Goal: Task Accomplishment & Management: Manage account settings

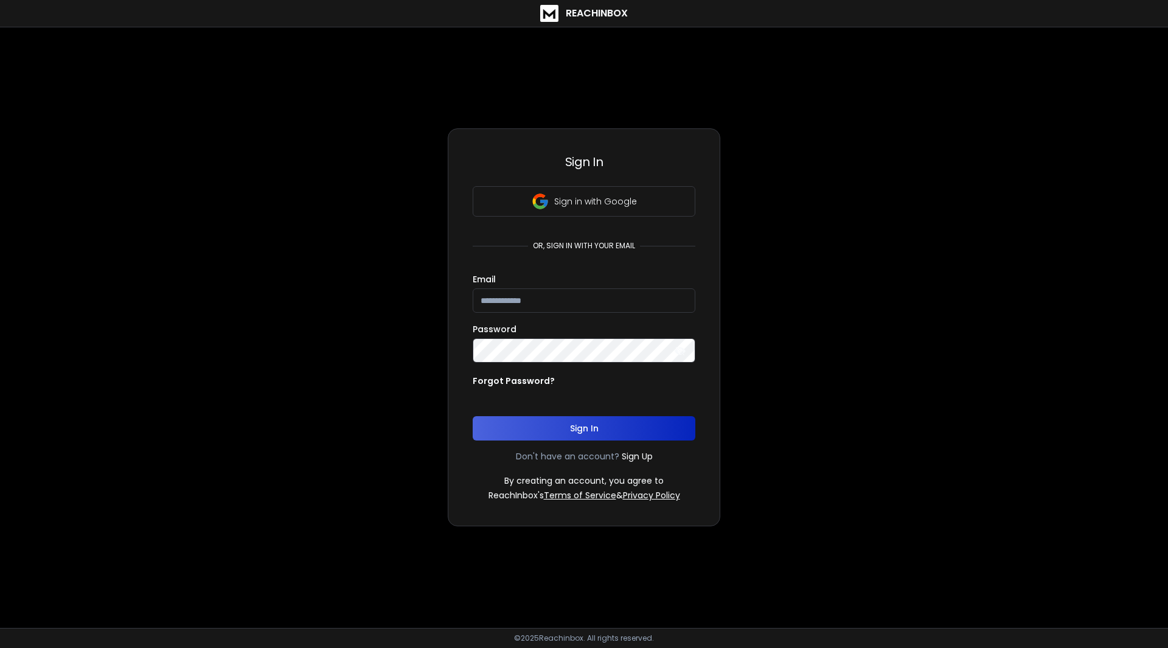
click at [507, 298] on input "email" at bounding box center [584, 300] width 223 height 24
paste input "**********"
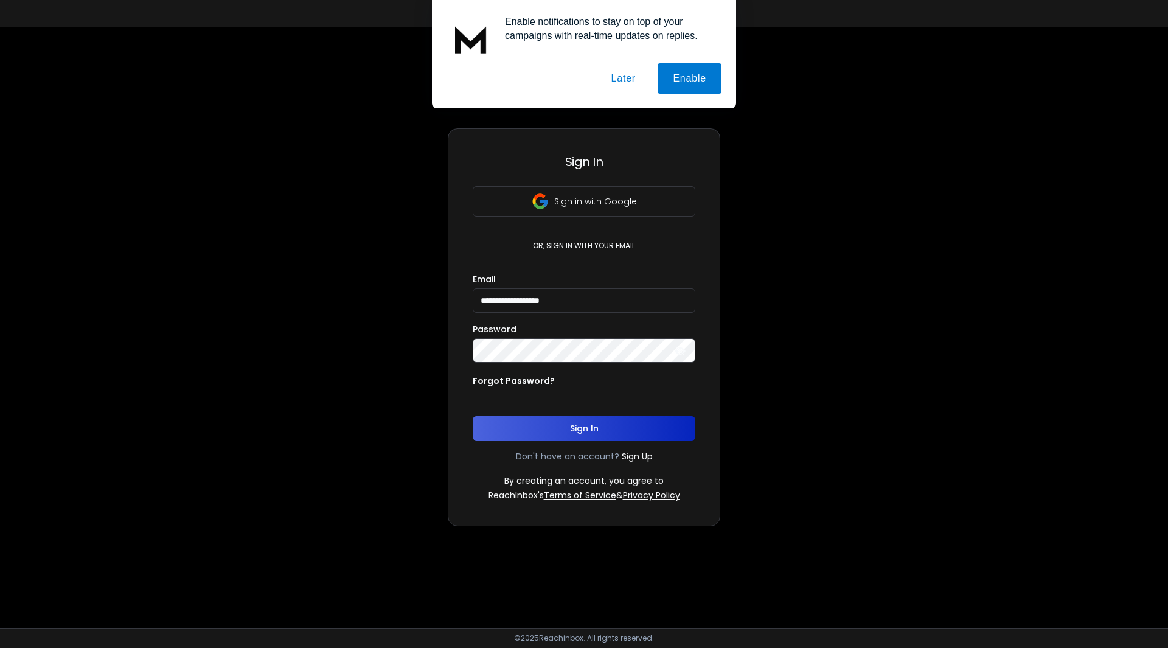
type input "**********"
click at [585, 427] on button "Sign In" at bounding box center [584, 428] width 223 height 24
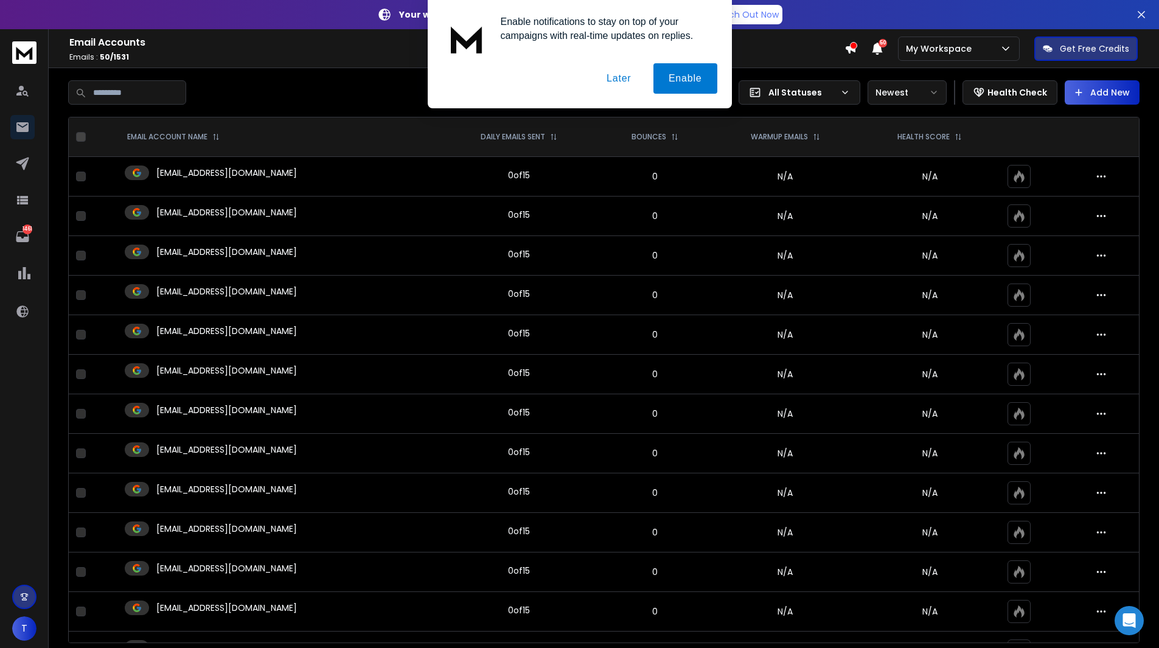
click at [1097, 91] on div "Enable notifications to stay on top of your campaigns with real-time updates on…" at bounding box center [579, 54] width 1159 height 108
click at [612, 76] on button "Later" at bounding box center [618, 78] width 55 height 30
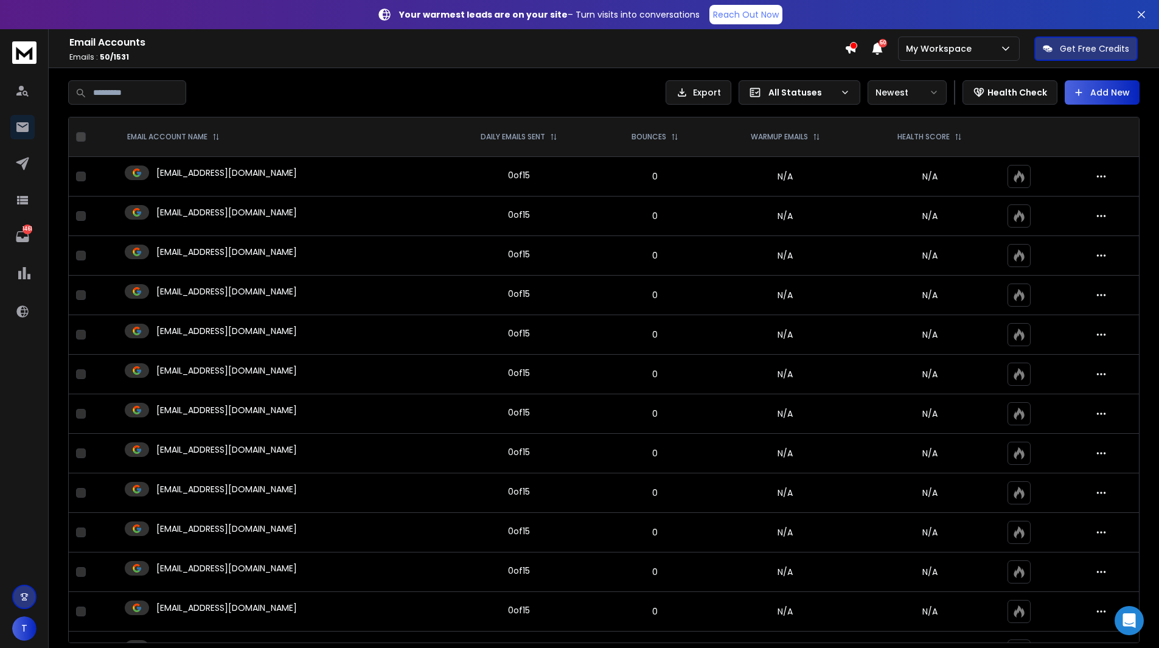
click at [1091, 89] on button "Add New" at bounding box center [1102, 92] width 75 height 24
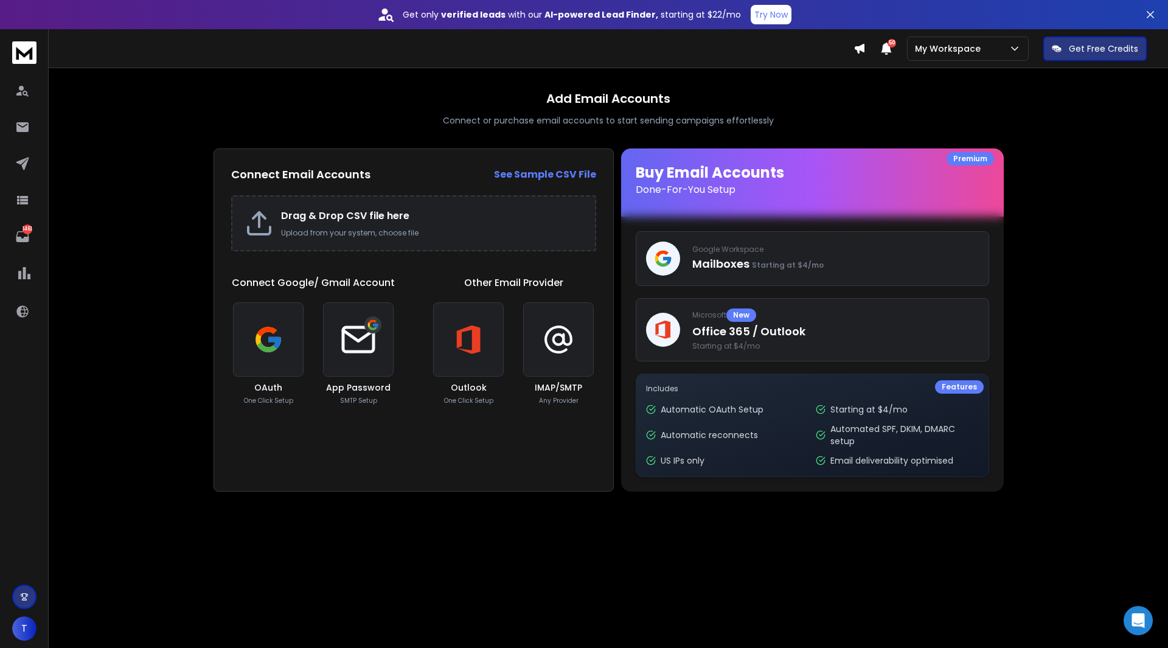
click at [284, 352] on icon at bounding box center [268, 339] width 30 height 37
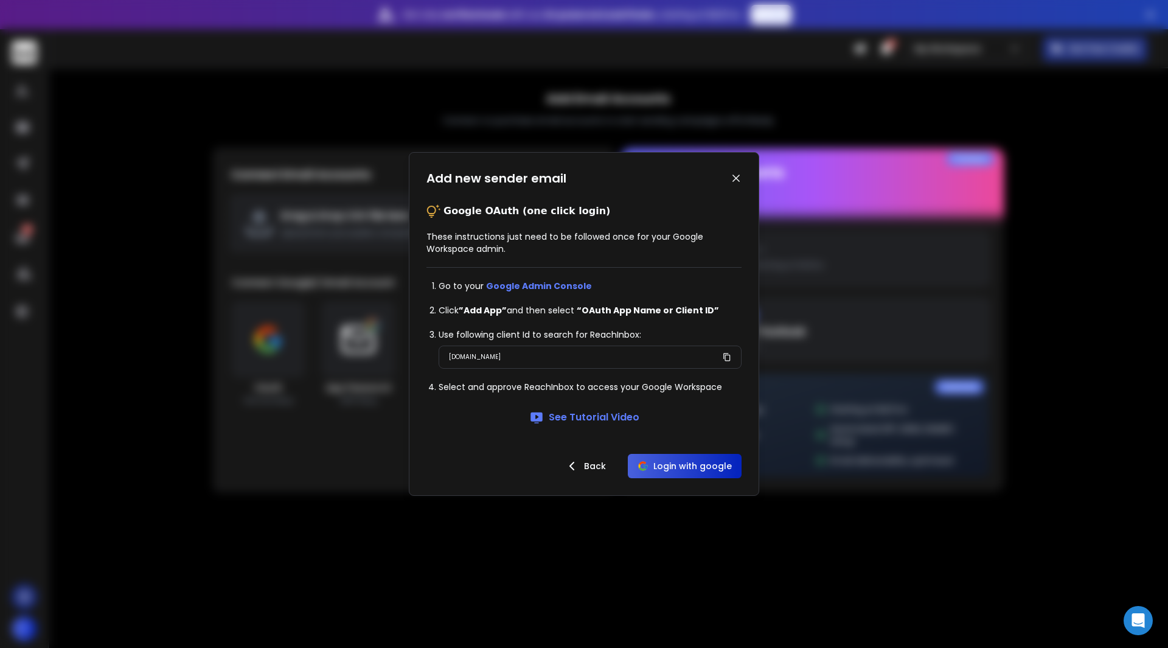
click at [678, 464] on button "Login with google" at bounding box center [685, 466] width 114 height 24
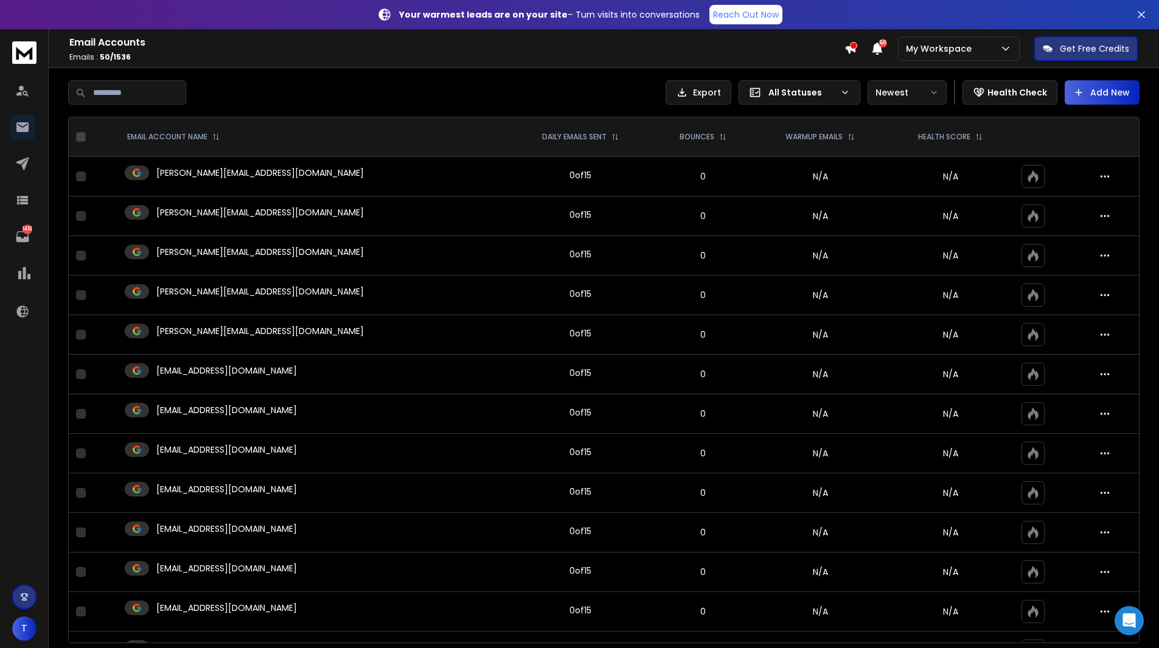
click at [1106, 99] on button "Add New" at bounding box center [1102, 92] width 75 height 24
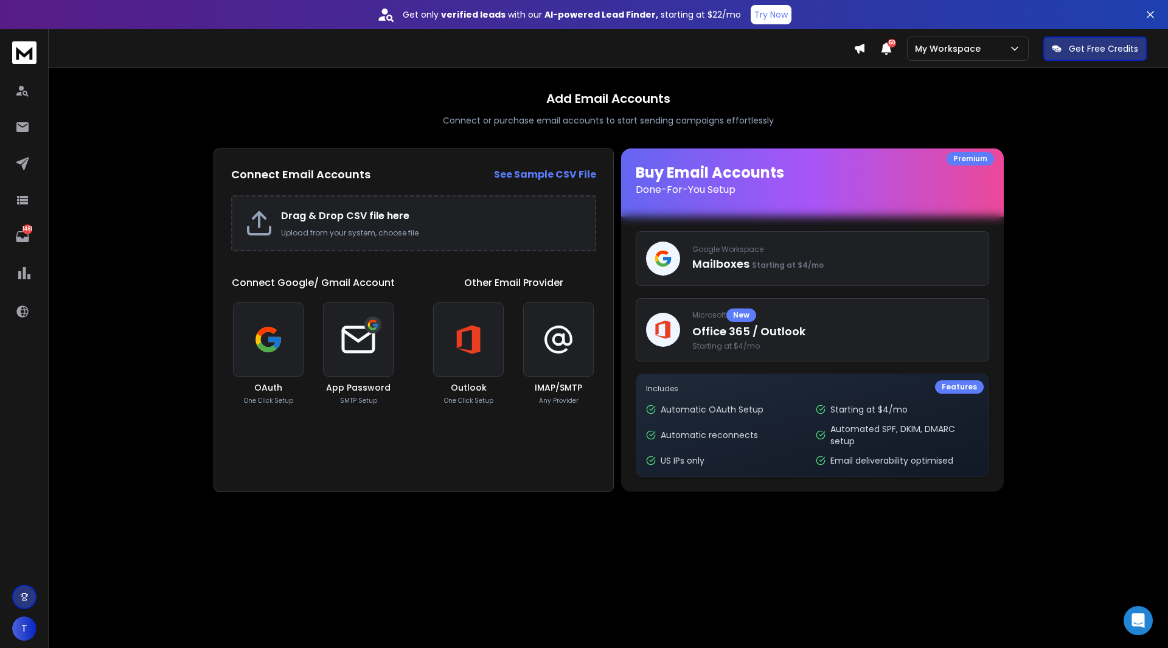
click at [275, 340] on icon at bounding box center [274, 343] width 13 height 12
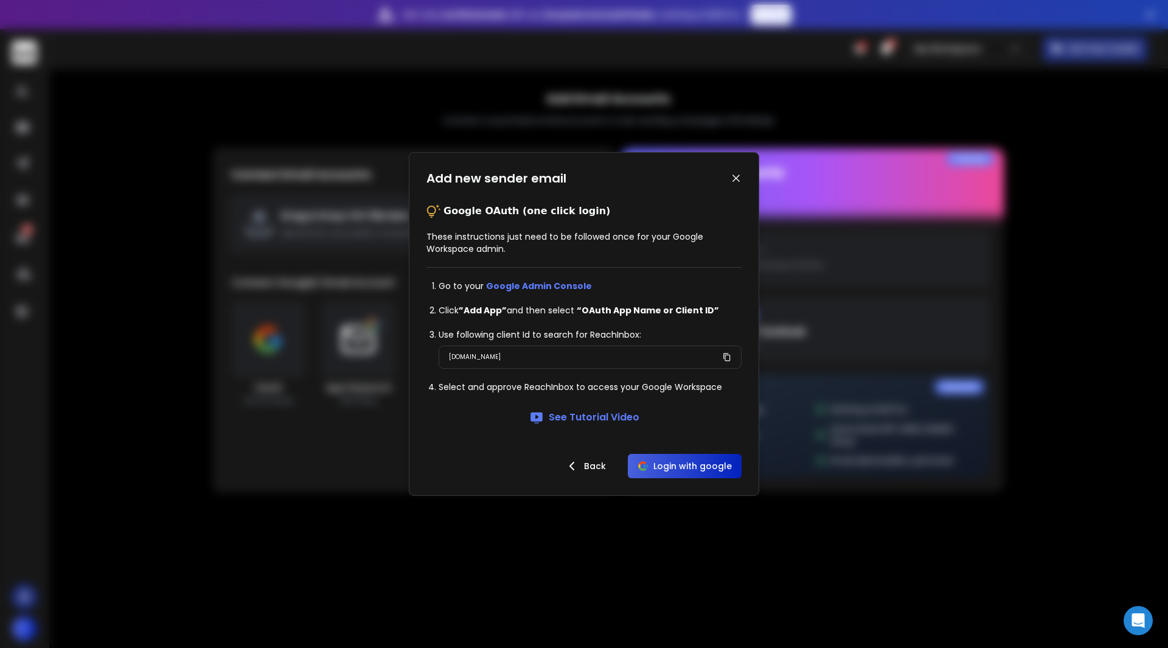
click at [677, 466] on button "Login with google" at bounding box center [685, 466] width 114 height 24
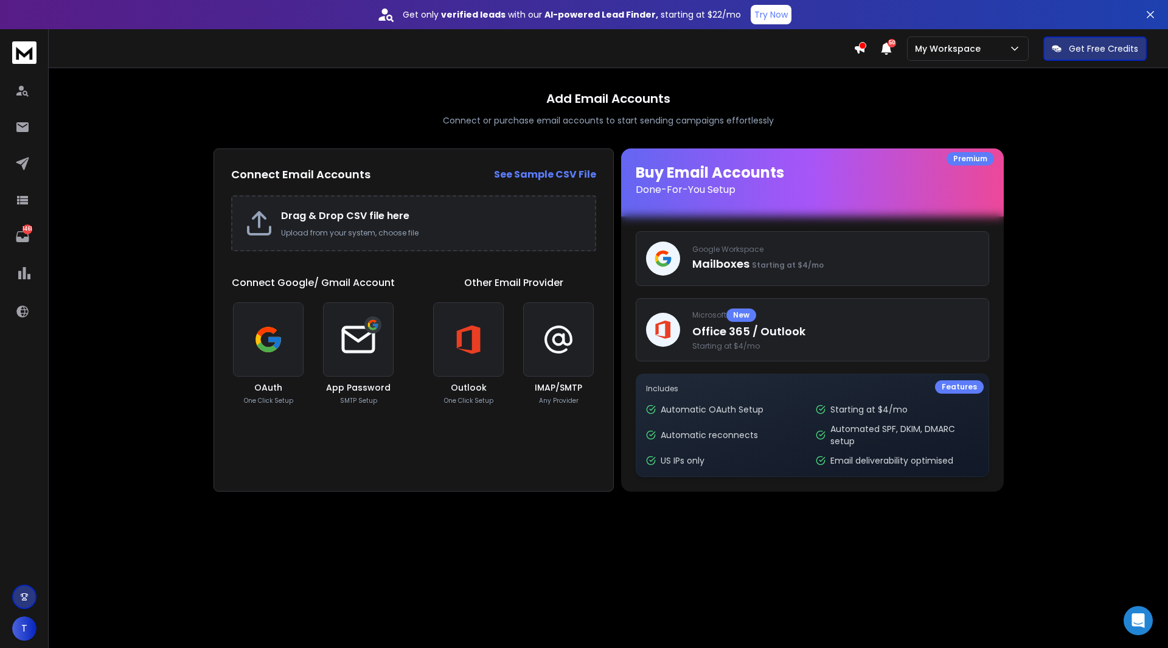
click at [268, 351] on icon at bounding box center [267, 347] width 20 height 10
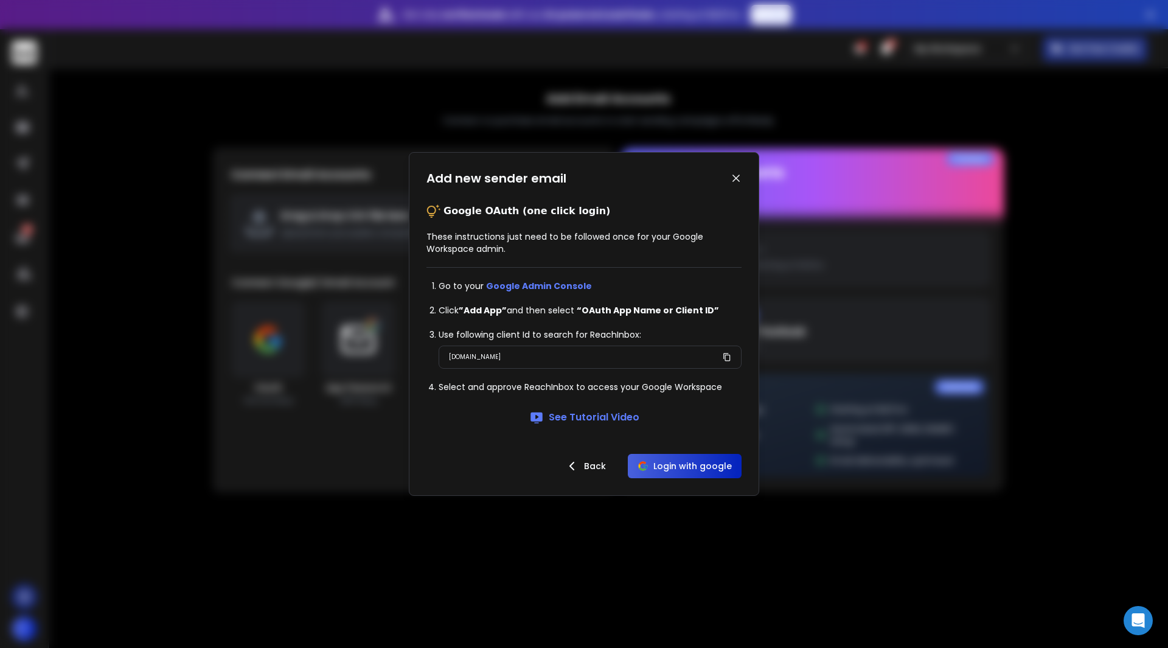
click at [665, 467] on button "Login with google" at bounding box center [685, 466] width 114 height 24
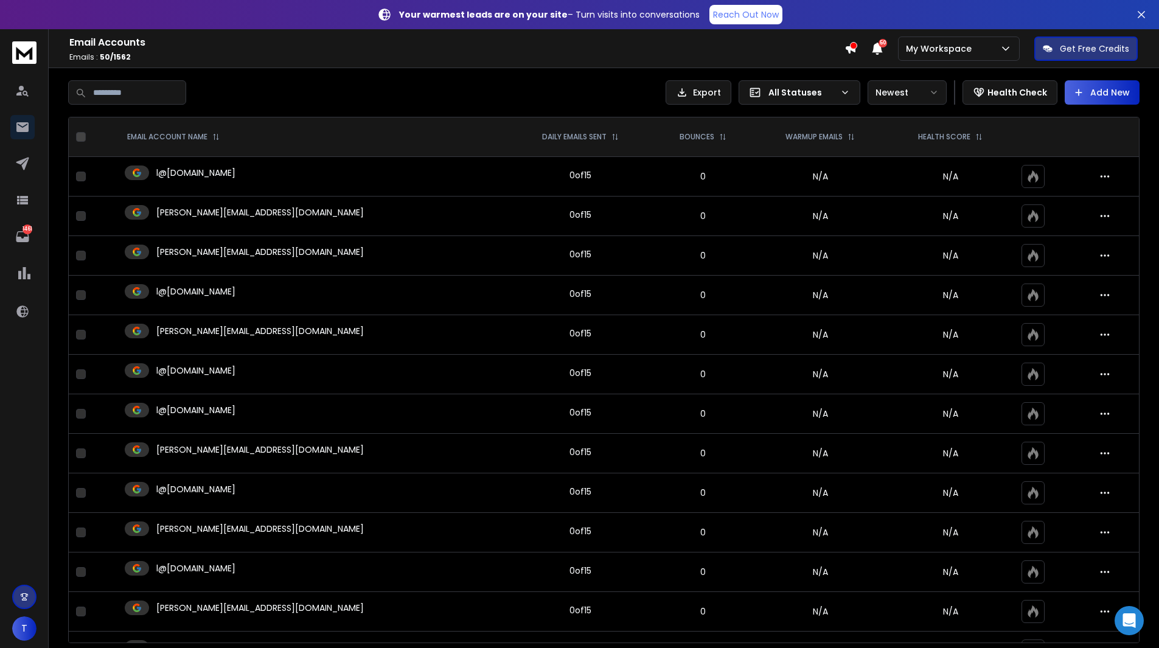
click at [1093, 96] on button "Add New" at bounding box center [1102, 92] width 75 height 24
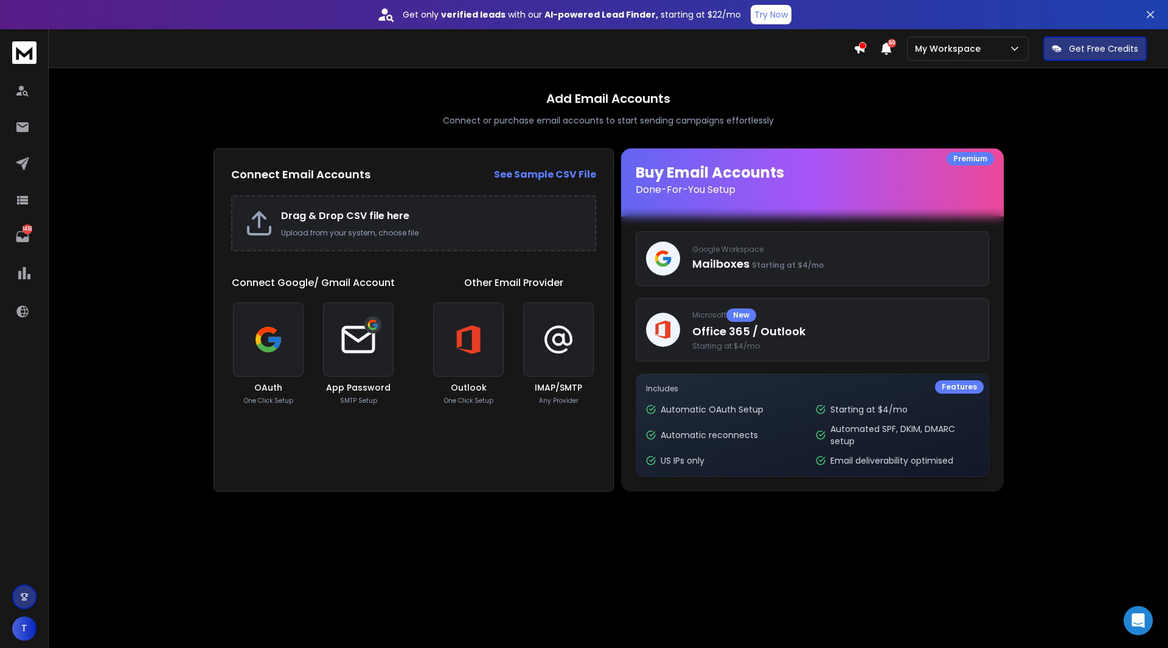
click at [281, 343] on icon at bounding box center [274, 343] width 13 height 12
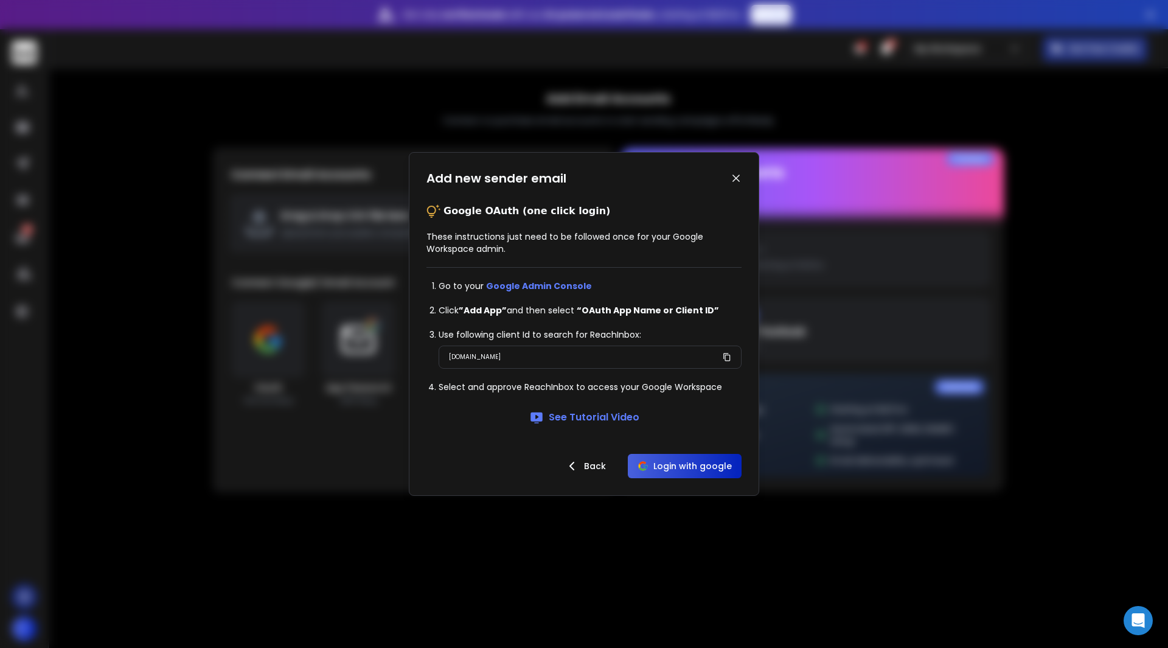
click at [723, 459] on button "Login with google" at bounding box center [685, 466] width 114 height 24
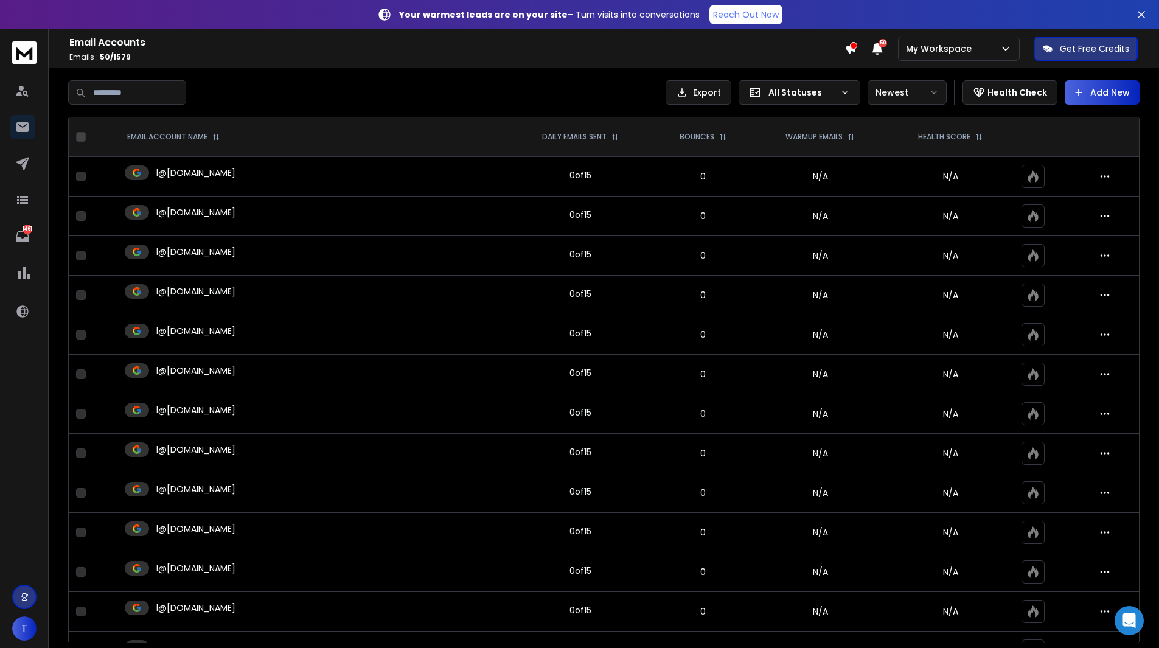
click at [1092, 91] on button "Add New" at bounding box center [1102, 92] width 75 height 24
click at [1091, 95] on button "Add New" at bounding box center [1102, 92] width 75 height 24
click at [1090, 95] on button "Add New" at bounding box center [1102, 92] width 75 height 24
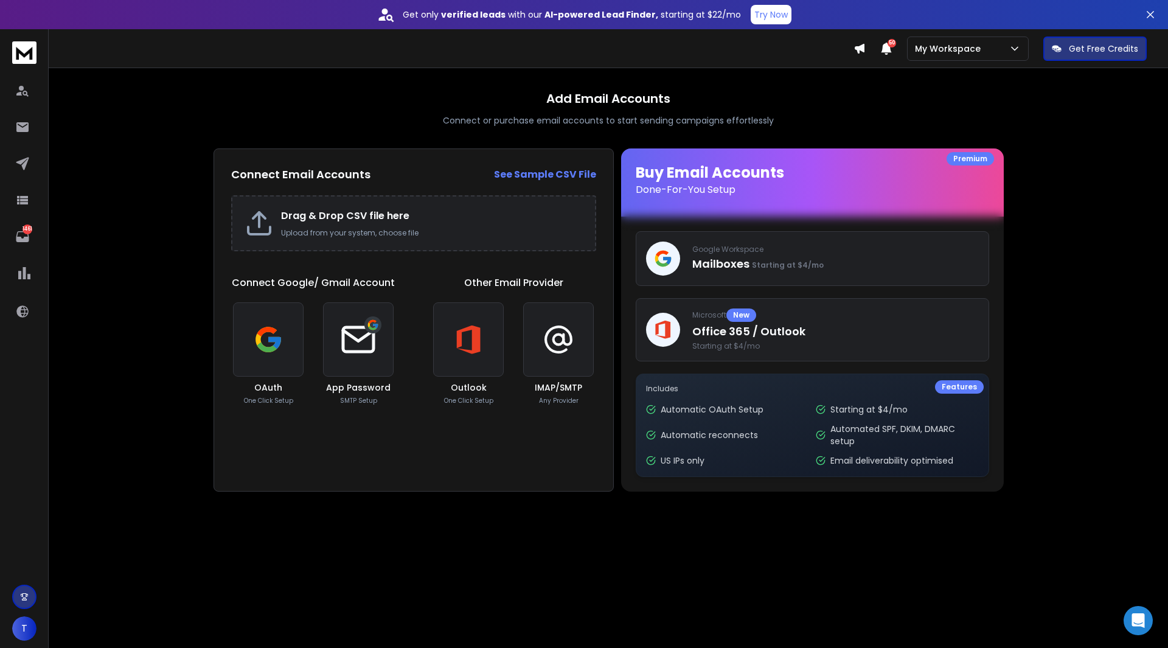
click at [271, 350] on icon at bounding box center [267, 347] width 20 height 10
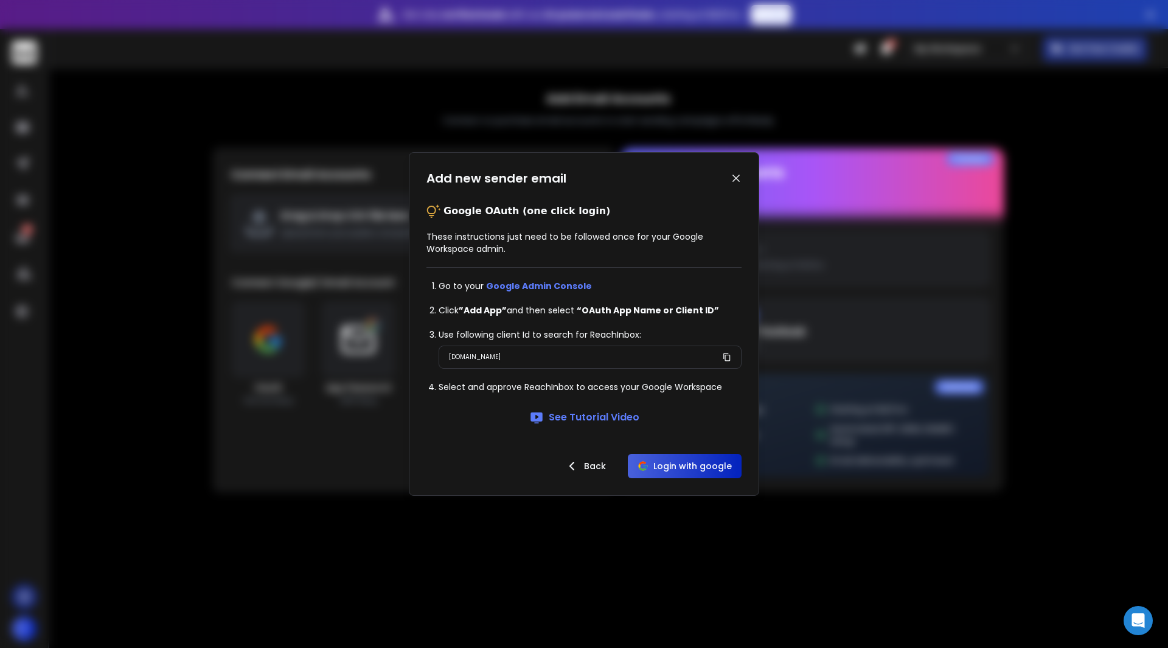
click at [714, 464] on button "Login with google" at bounding box center [685, 466] width 114 height 24
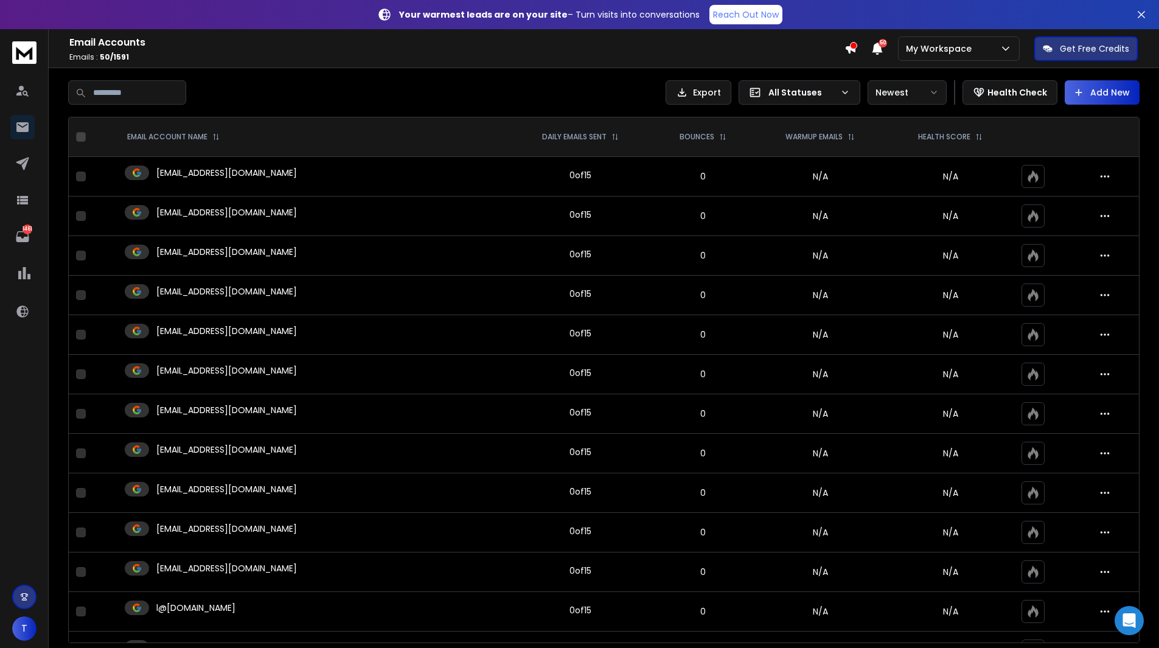
drag, startPoint x: 1100, startPoint y: 91, endPoint x: 1090, endPoint y: 95, distance: 10.4
click at [1097, 92] on button "Add New" at bounding box center [1102, 92] width 75 height 24
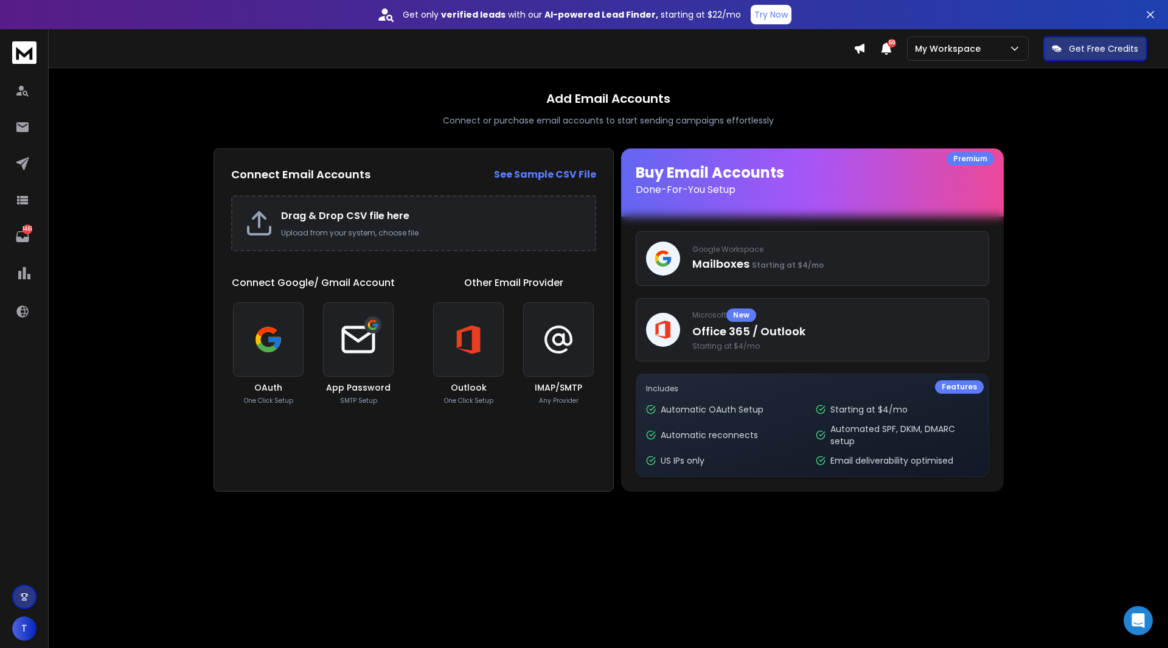
click at [277, 338] on icon at bounding box center [274, 343] width 13 height 12
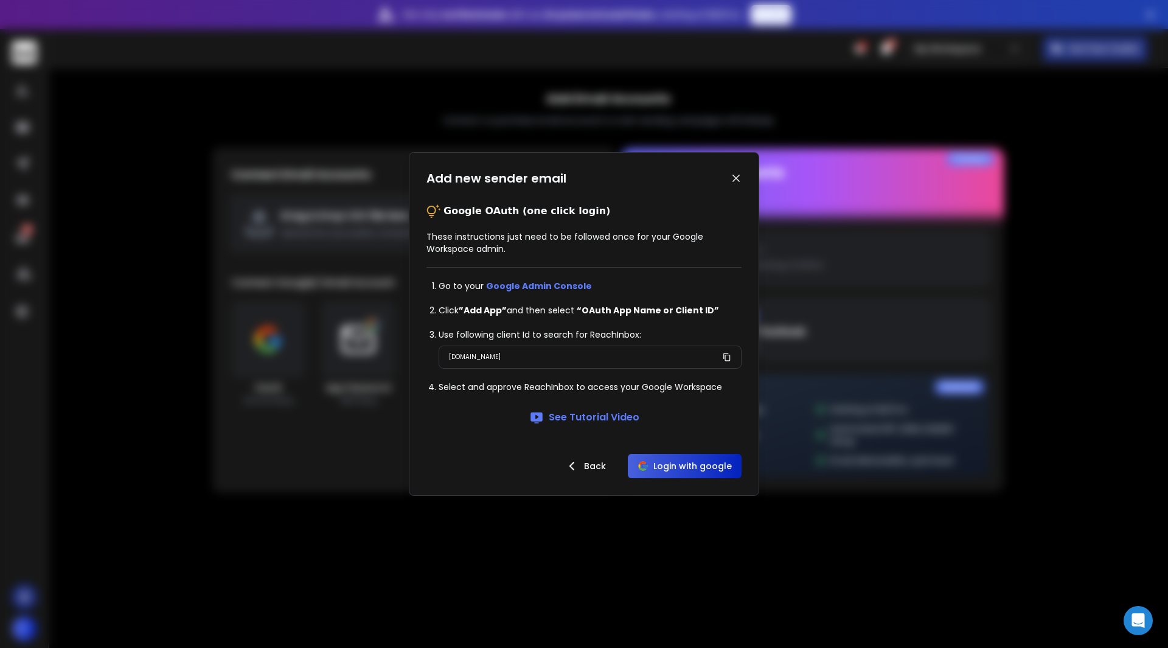
click at [655, 462] on button "Login with google" at bounding box center [685, 466] width 114 height 24
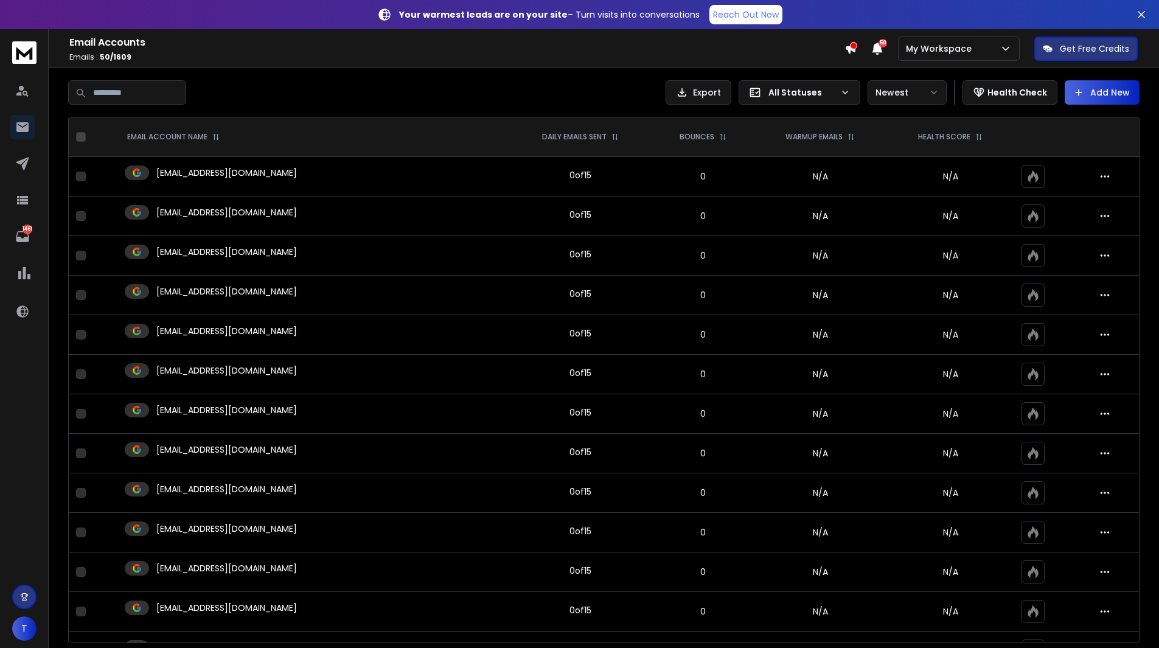
click at [1105, 90] on button "Add New" at bounding box center [1102, 92] width 75 height 24
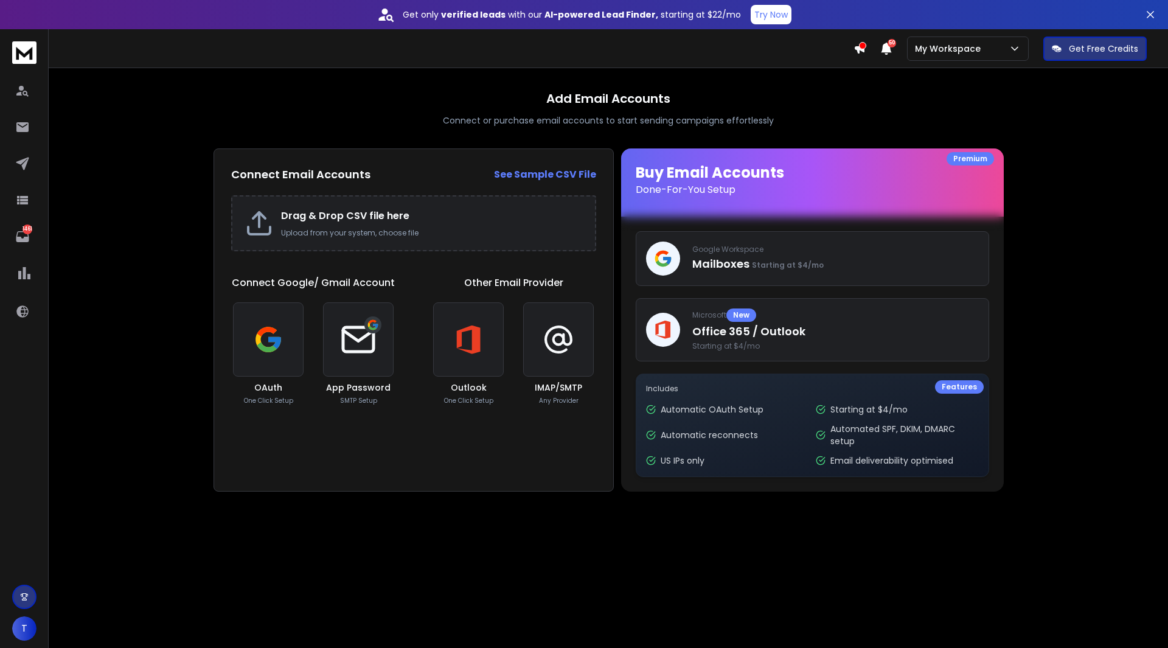
click at [258, 361] on div at bounding box center [268, 339] width 71 height 74
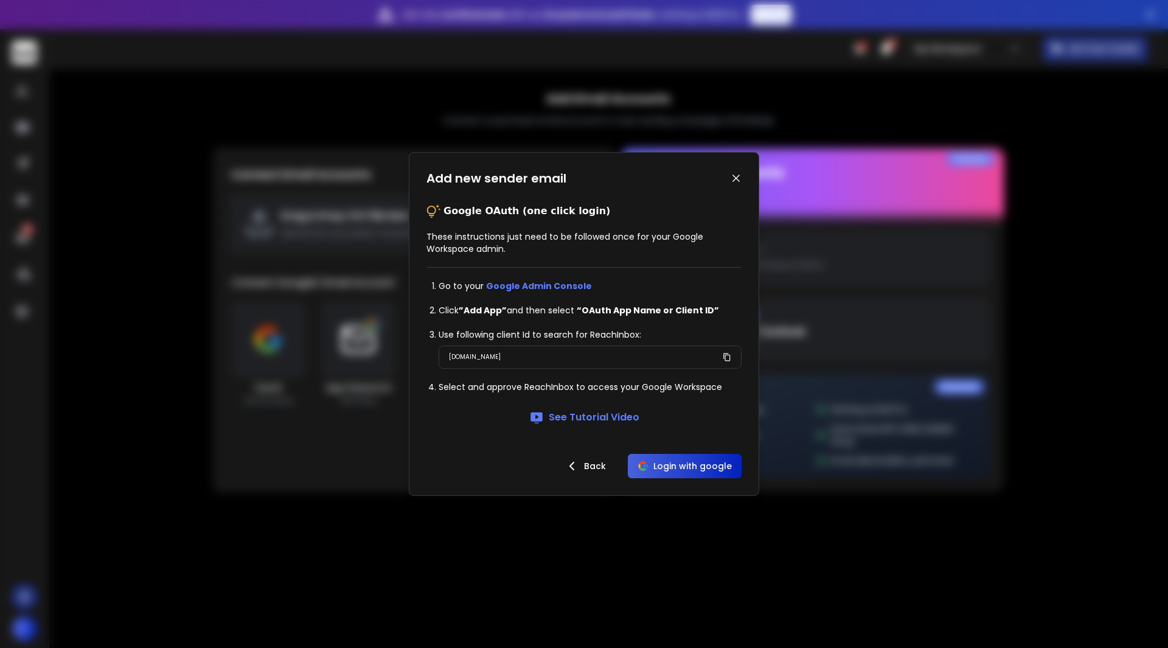
click at [716, 461] on button "Login with google" at bounding box center [685, 466] width 114 height 24
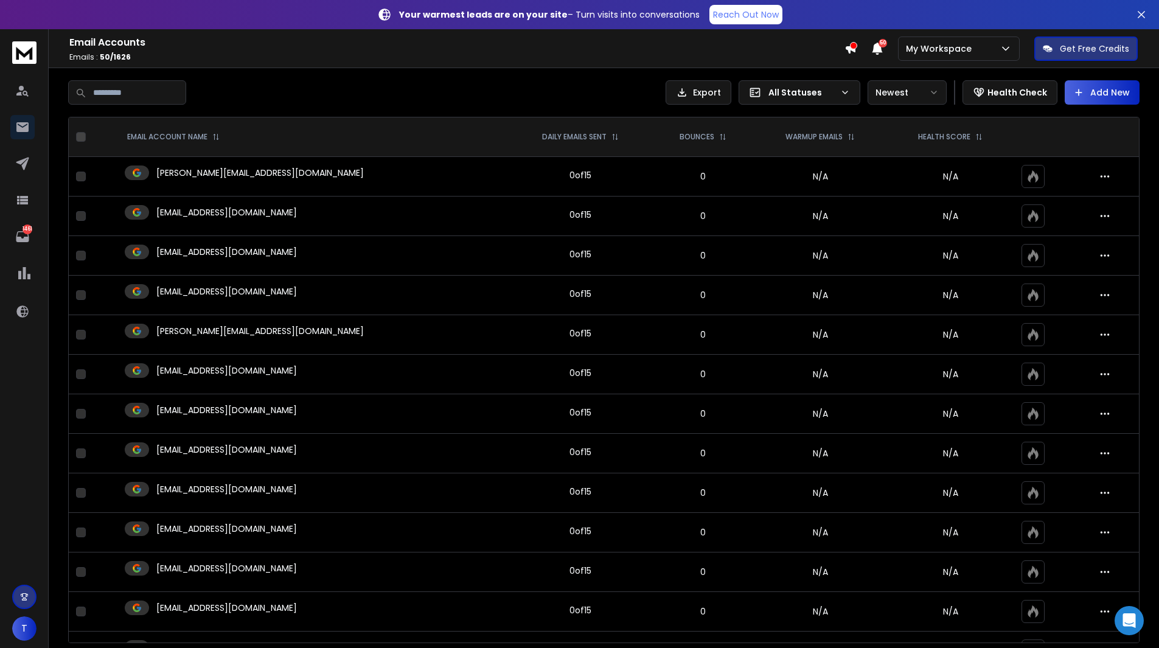
click at [1105, 96] on button "Add New" at bounding box center [1102, 92] width 75 height 24
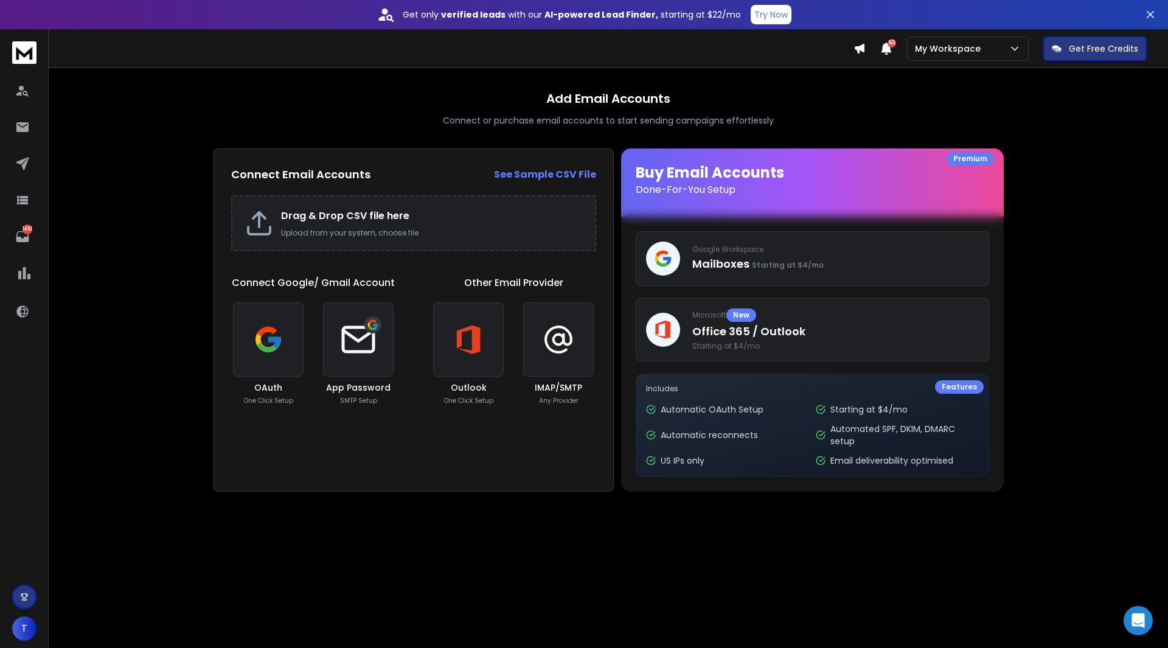
click at [287, 362] on div at bounding box center [268, 339] width 71 height 74
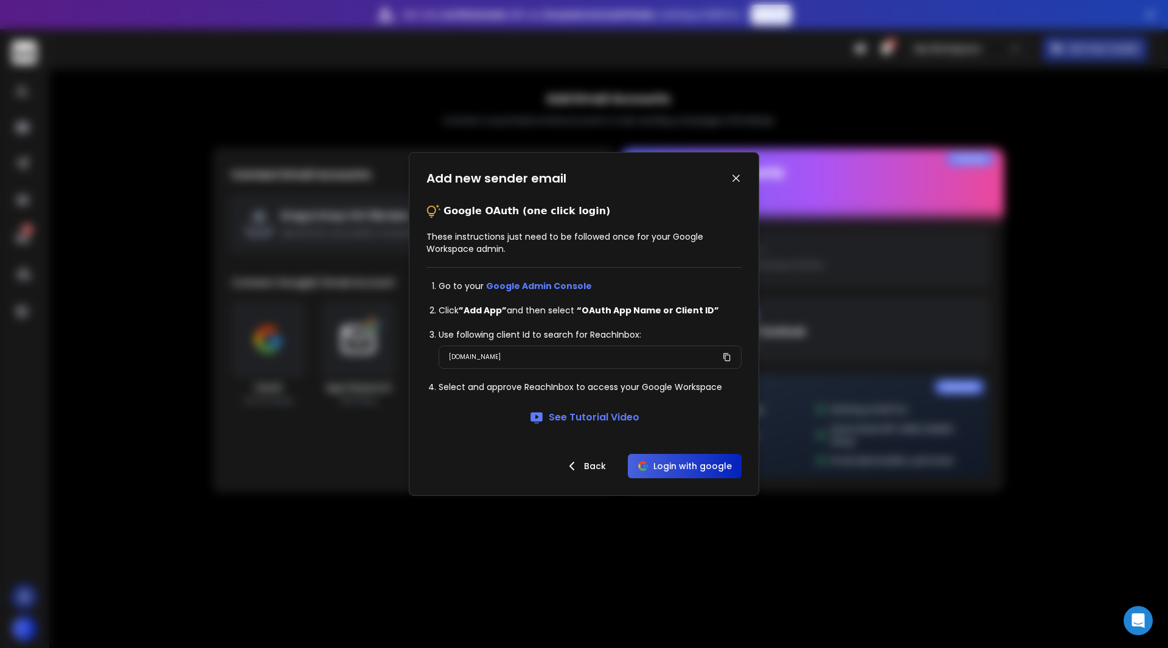
click at [670, 469] on button "Login with google" at bounding box center [685, 466] width 114 height 24
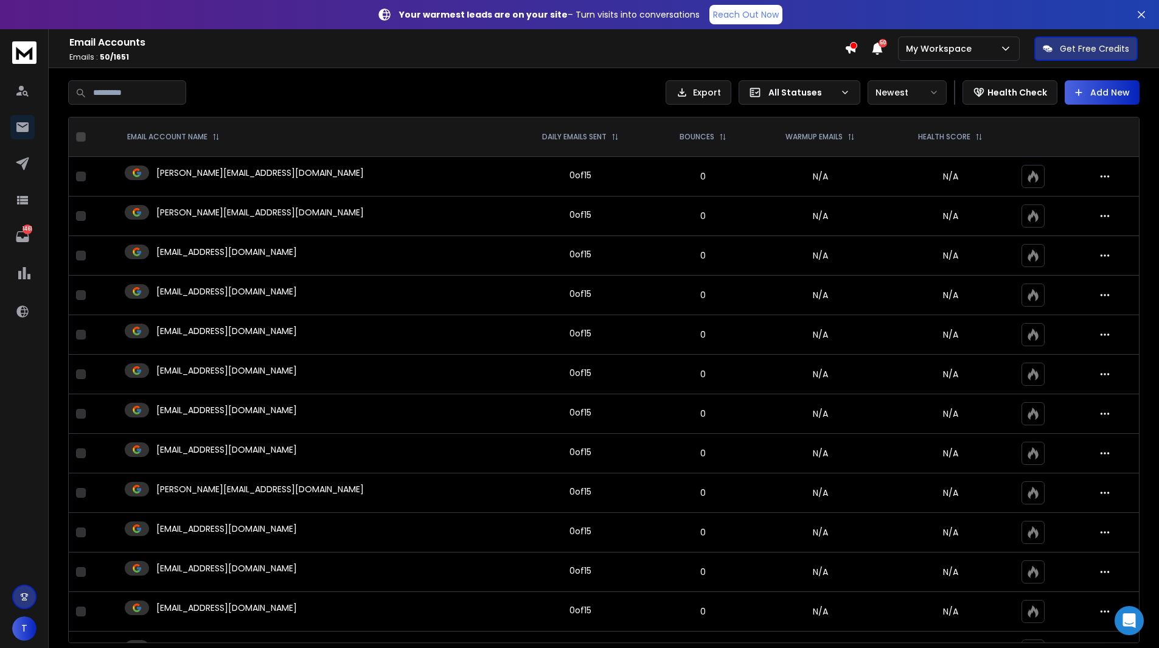
click at [1102, 92] on button "Add New" at bounding box center [1102, 92] width 75 height 24
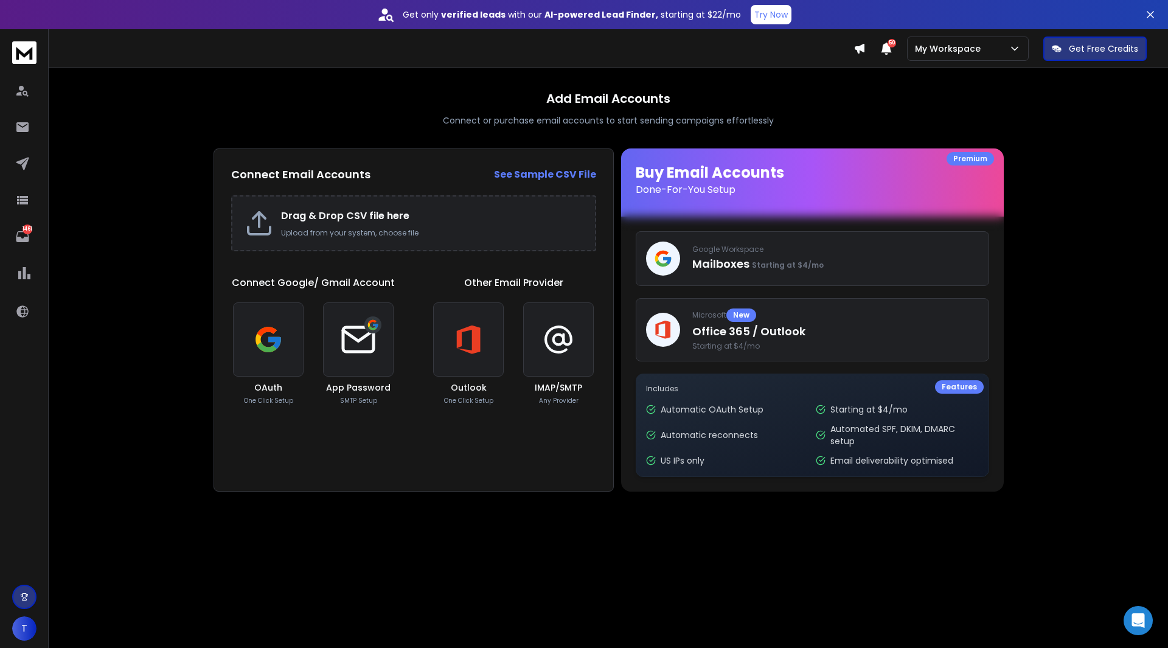
click at [261, 347] on icon at bounding box center [267, 347] width 20 height 10
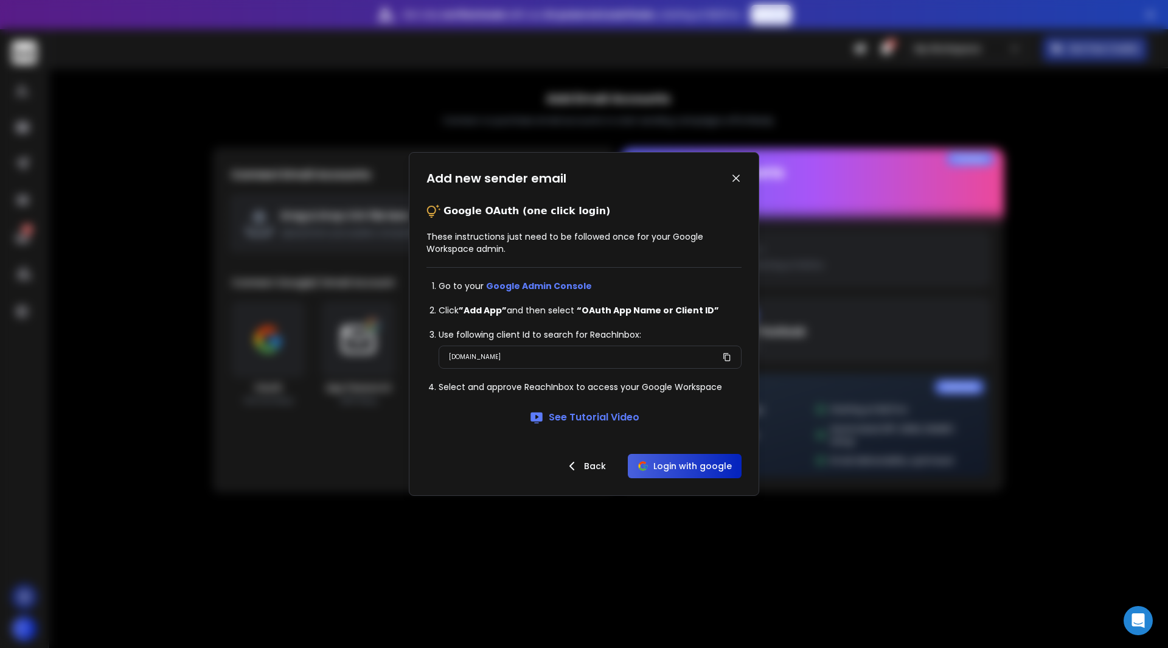
click at [645, 464] on icon at bounding box center [643, 466] width 11 height 11
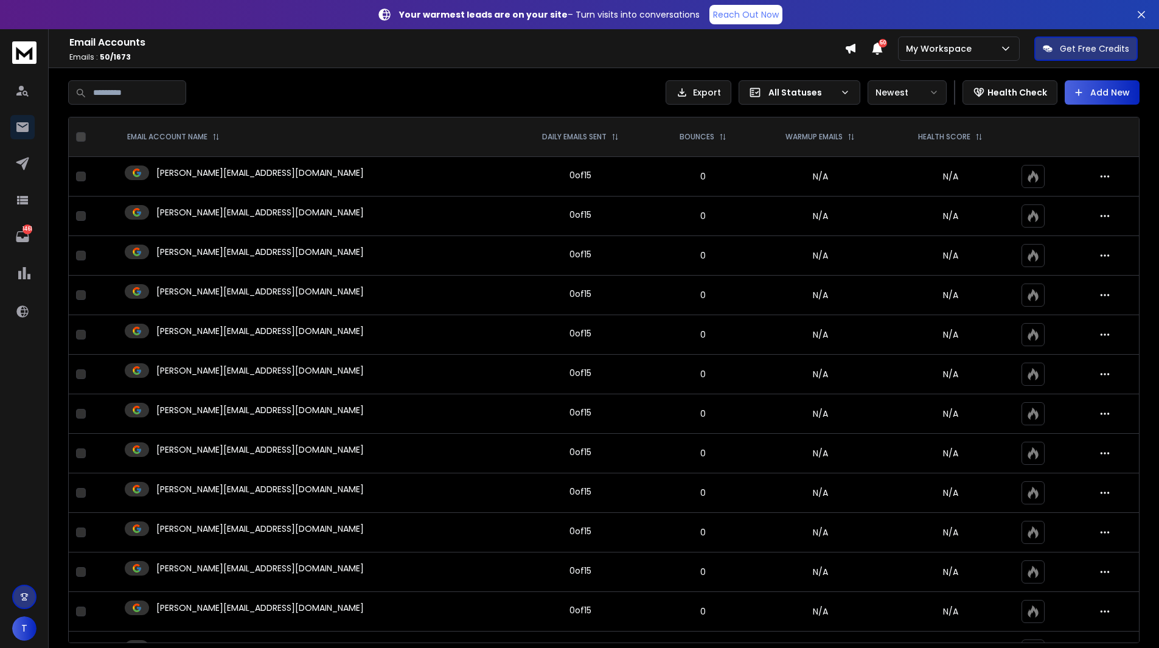
click at [1109, 83] on button "Add New" at bounding box center [1102, 92] width 75 height 24
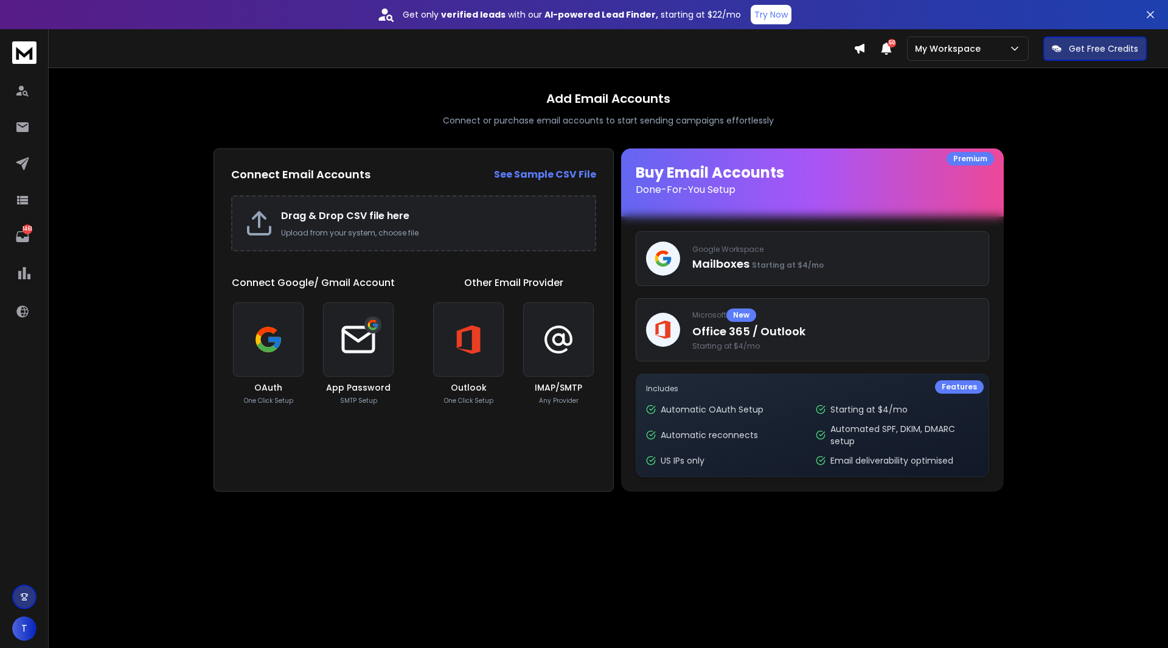
click at [253, 330] on div at bounding box center [268, 339] width 71 height 74
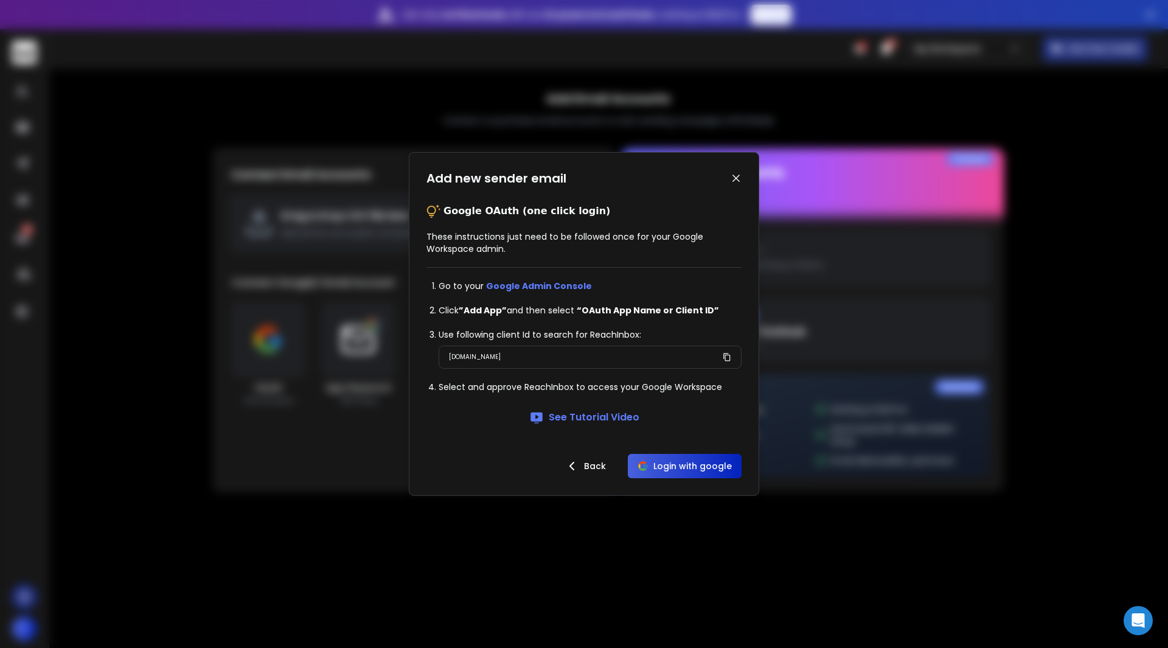
click at [708, 465] on button "Login with google" at bounding box center [685, 466] width 114 height 24
